Goal: Transaction & Acquisition: Purchase product/service

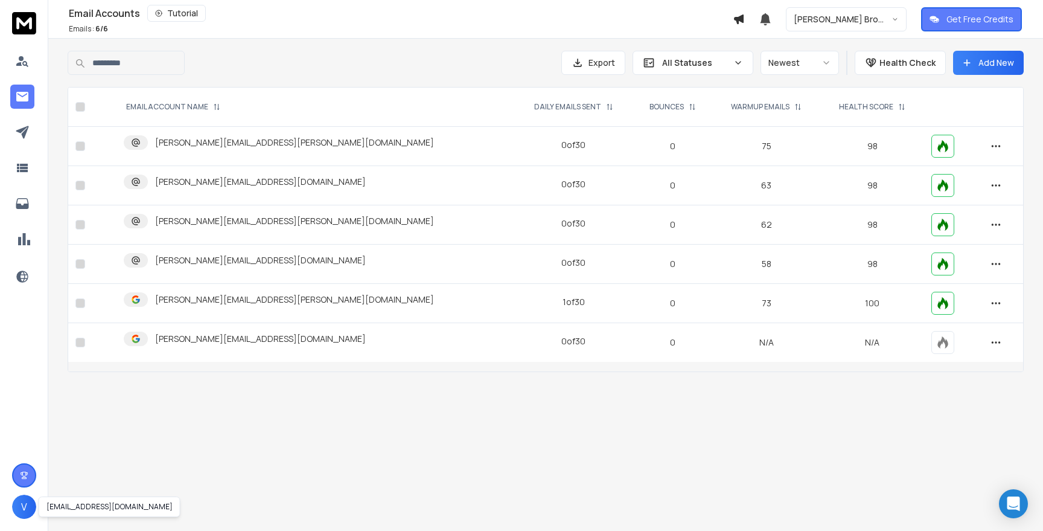
click at [24, 510] on span "V" at bounding box center [24, 506] width 24 height 24
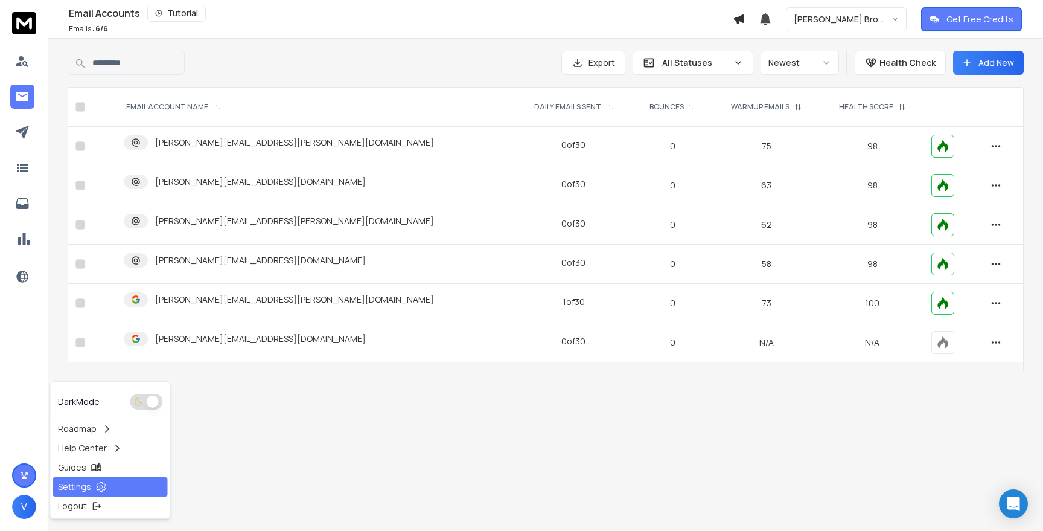
click at [96, 490] on icon at bounding box center [101, 486] width 11 height 11
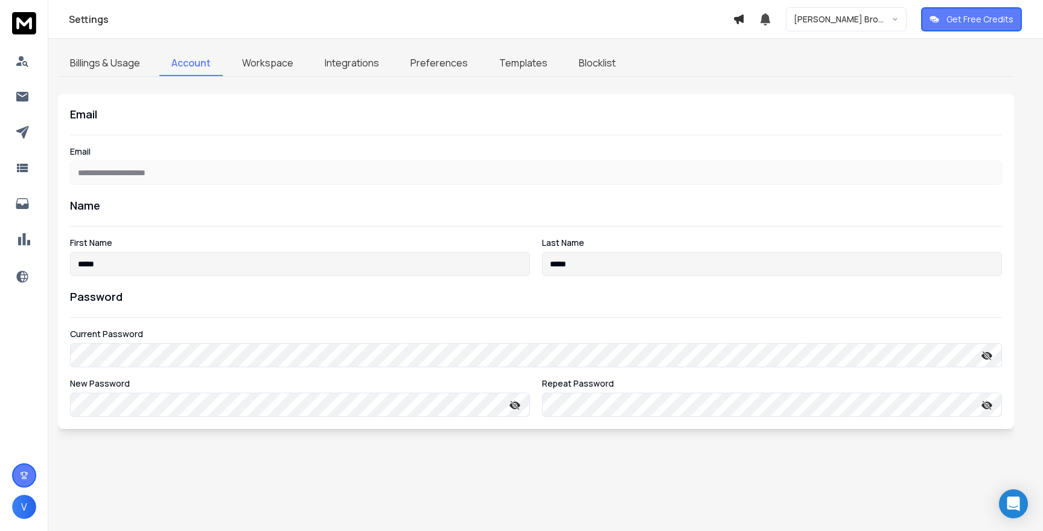
click at [136, 60] on link "Billings & Usage" at bounding box center [105, 63] width 94 height 25
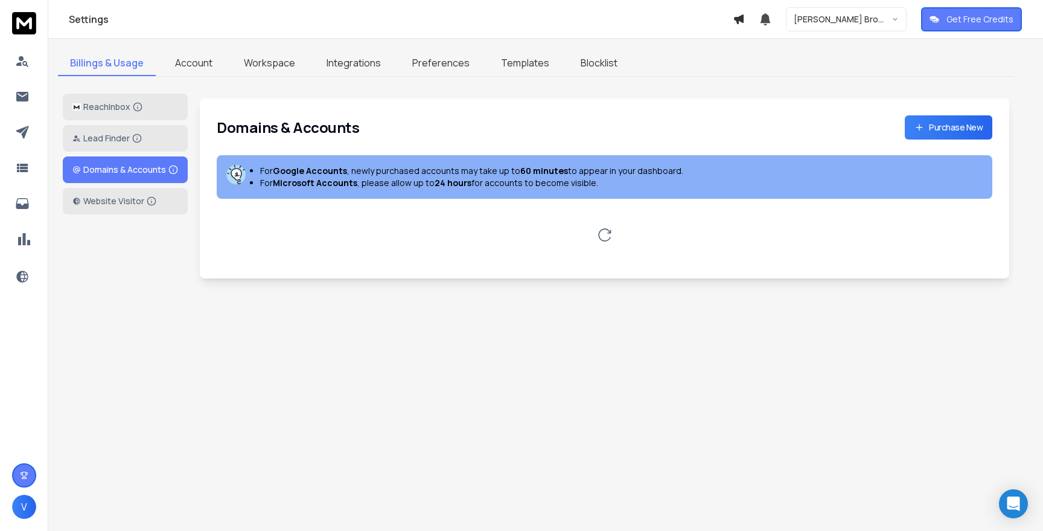
click at [148, 173] on button "Domains & Accounts" at bounding box center [125, 169] width 125 height 27
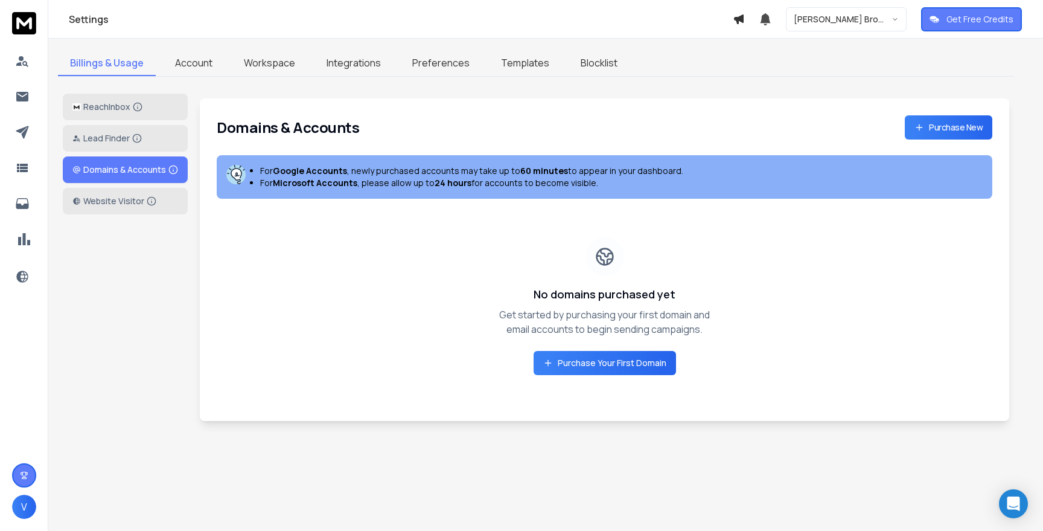
click at [956, 124] on link "Purchase New" at bounding box center [949, 127] width 88 height 24
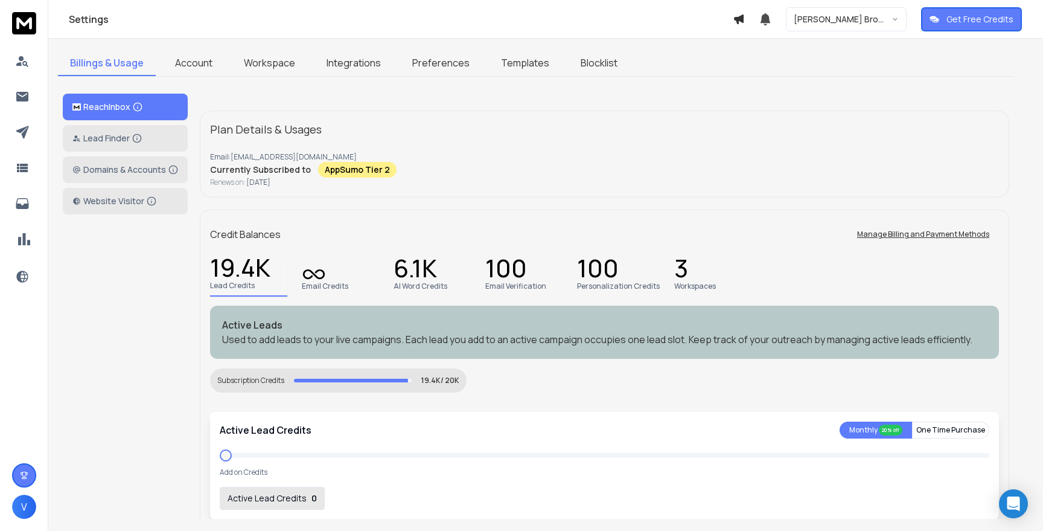
scroll to position [21, 0]
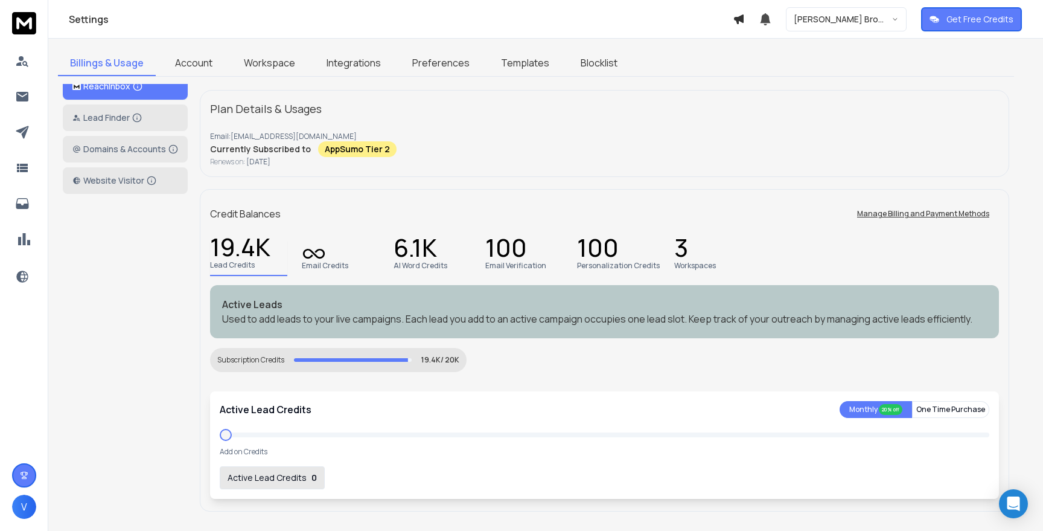
click at [147, 125] on button "Lead Finder" at bounding box center [125, 117] width 125 height 27
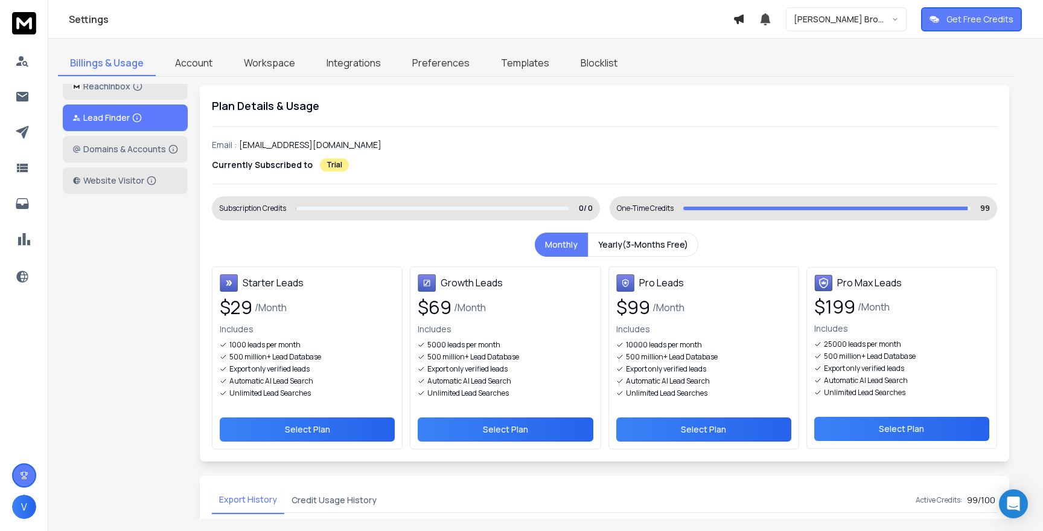
click at [141, 161] on button "Domains & Accounts" at bounding box center [125, 149] width 125 height 27
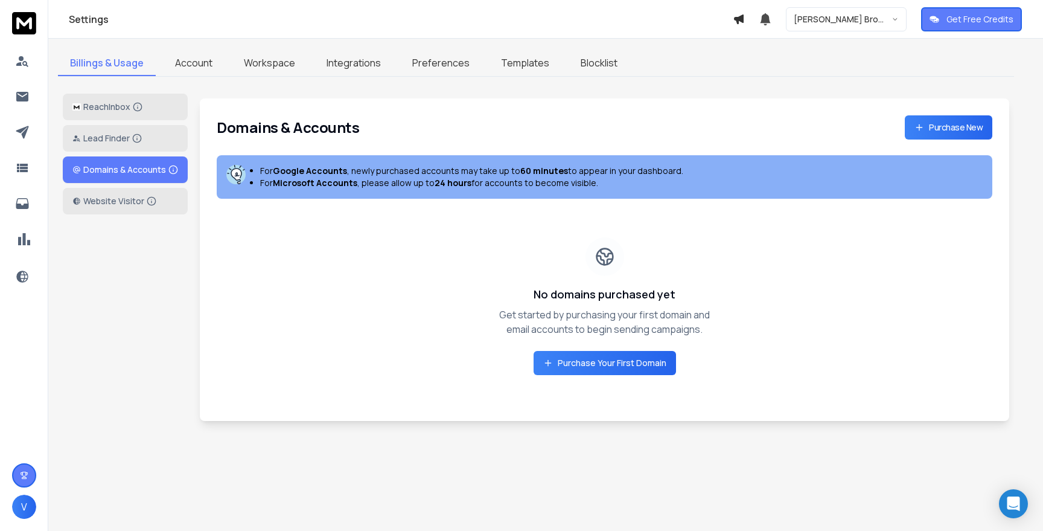
click at [586, 368] on link "Purchase Your First Domain" at bounding box center [605, 363] width 142 height 24
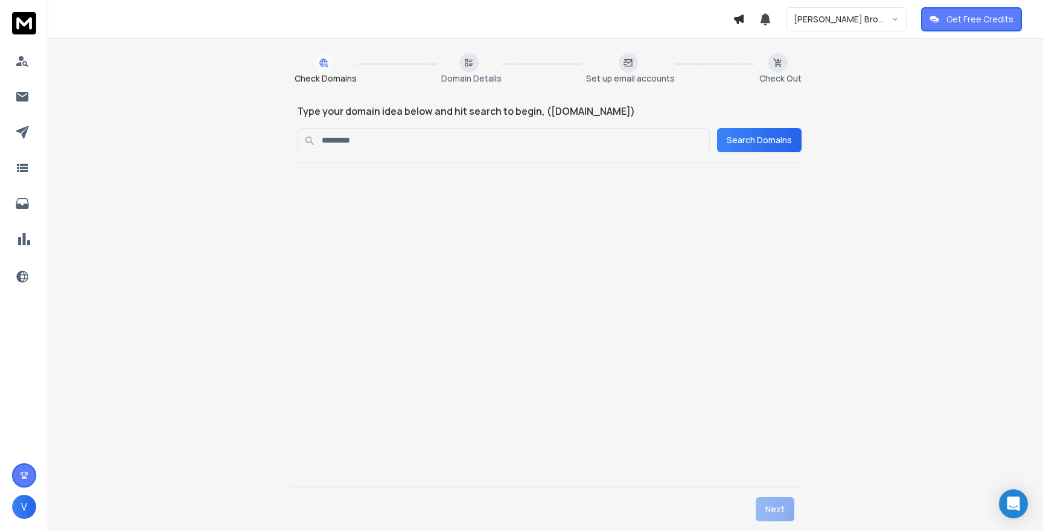
click at [604, 136] on input at bounding box center [503, 140] width 413 height 24
type input "*********"
click at [801, 137] on button "Search Domains" at bounding box center [759, 140] width 85 height 24
